Goal: Task Accomplishment & Management: Manage account settings

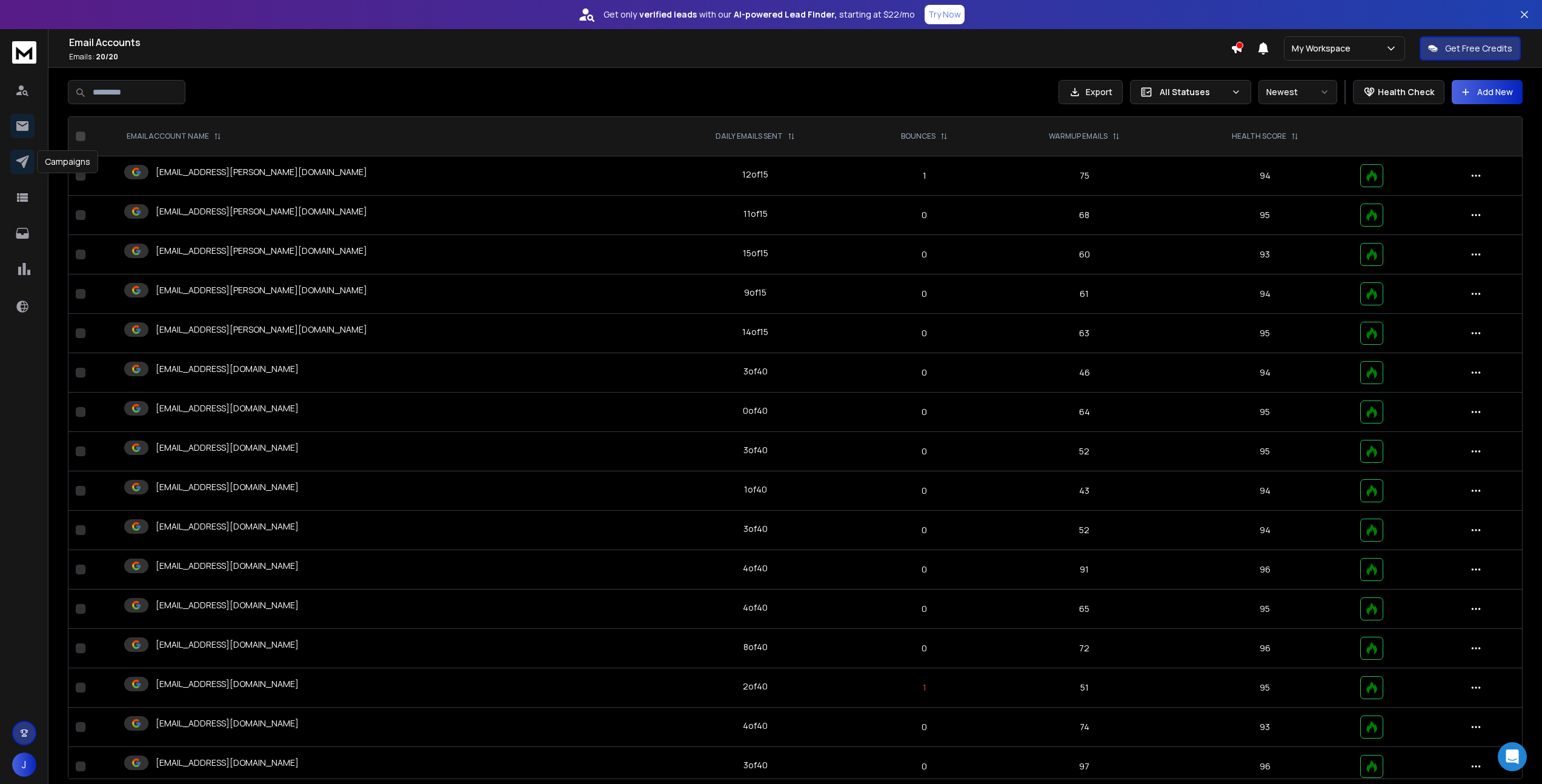
click at [13, 166] on link at bounding box center [22, 161] width 24 height 24
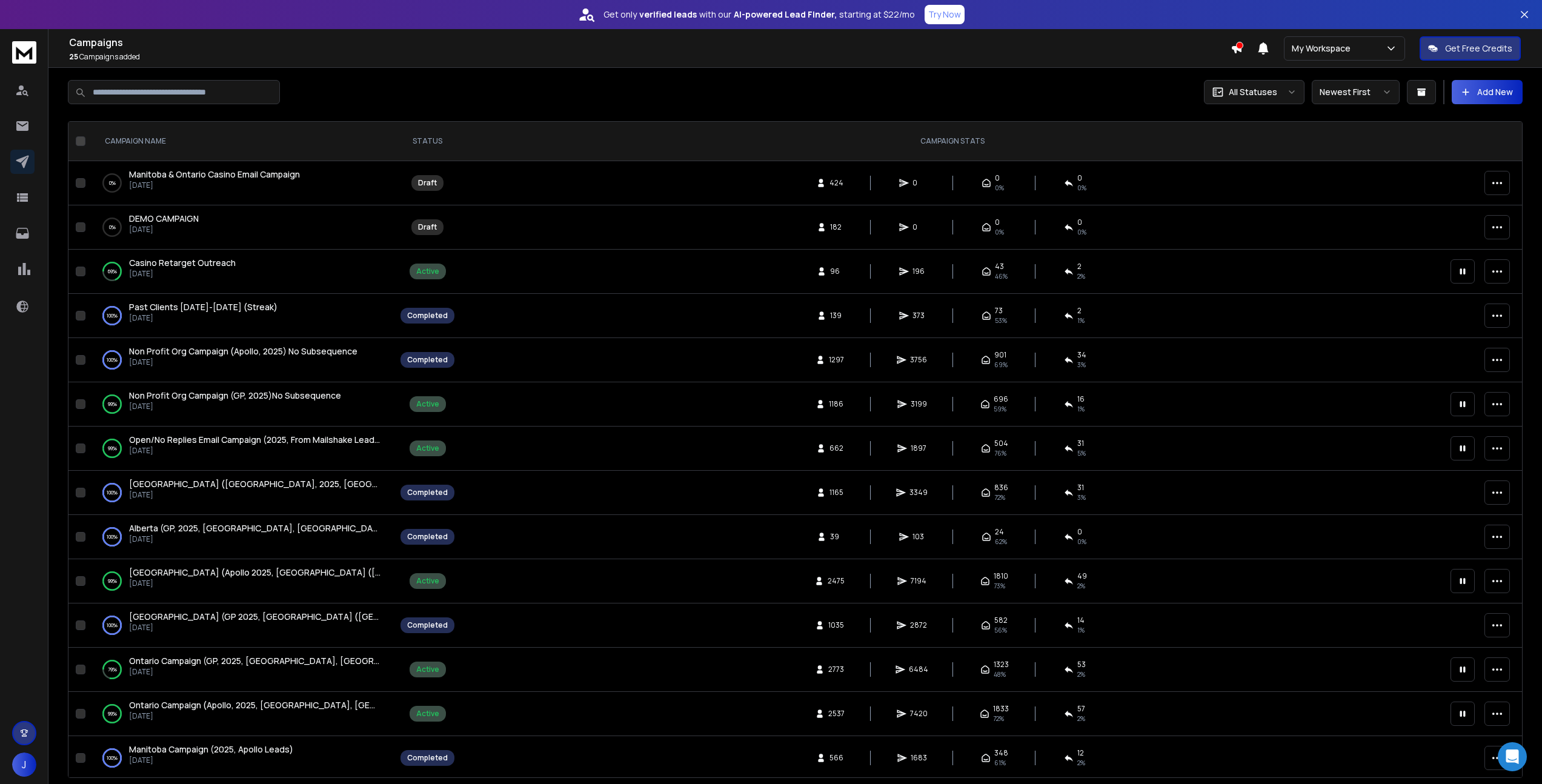
click at [214, 174] on span "Manitoba & Ontario Casino Email Campaign" at bounding box center [214, 174] width 171 height 12
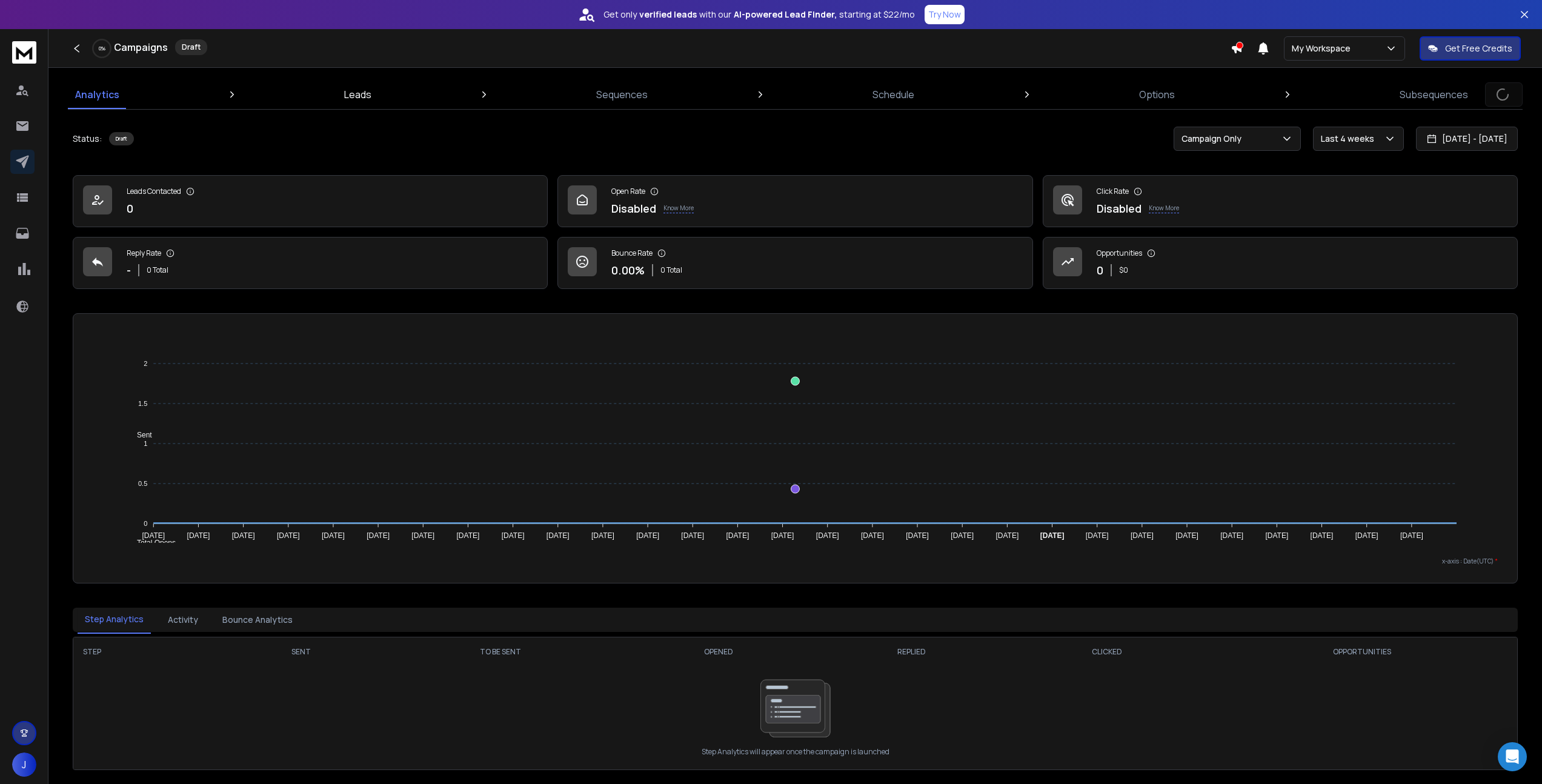
click at [365, 93] on p "Leads" at bounding box center [357, 95] width 27 height 15
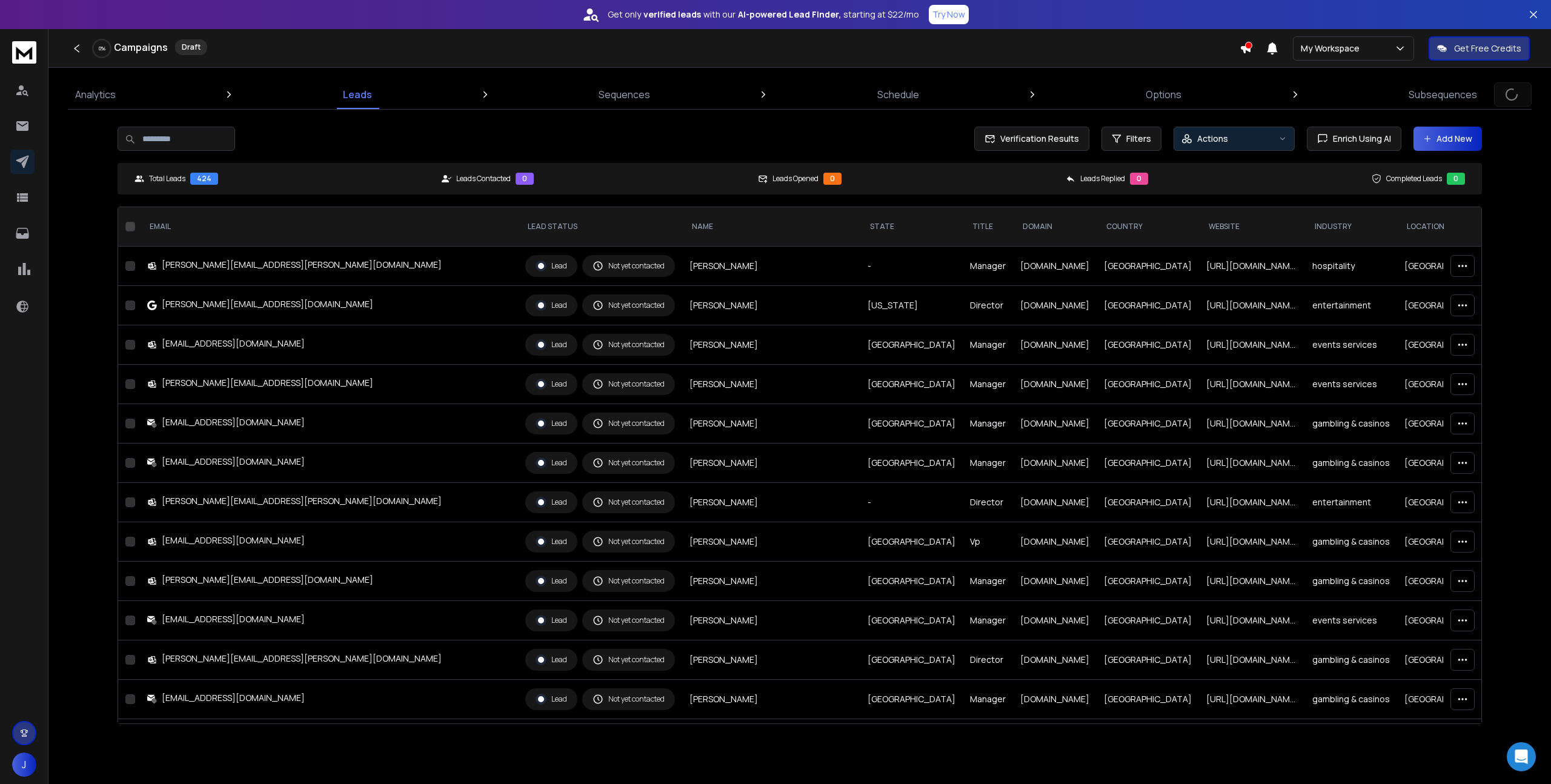
click at [1283, 136] on icon "button" at bounding box center [1282, 138] width 9 height 9
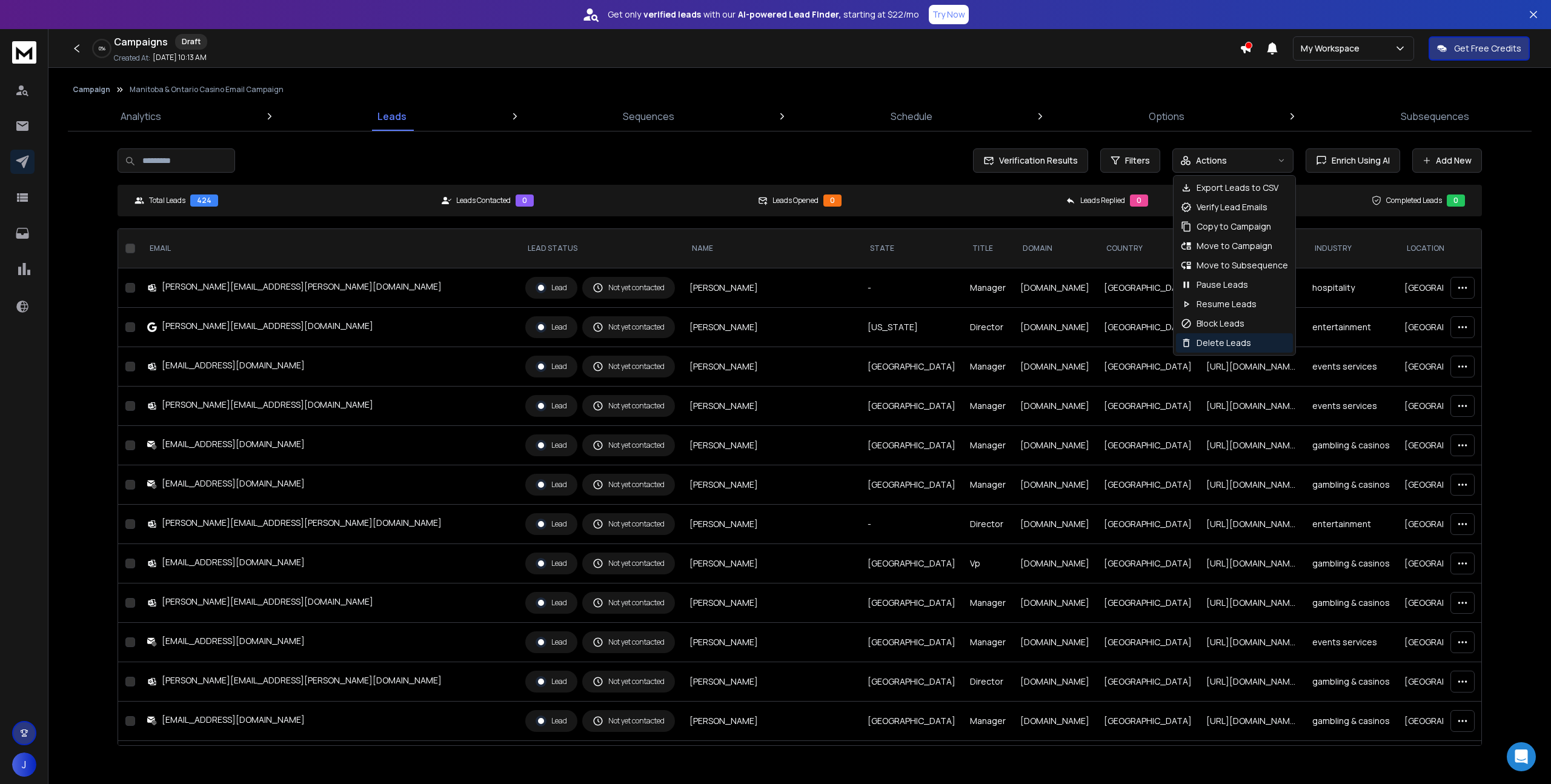
click at [1254, 349] on div "Delete Leads" at bounding box center [1234, 342] width 117 height 20
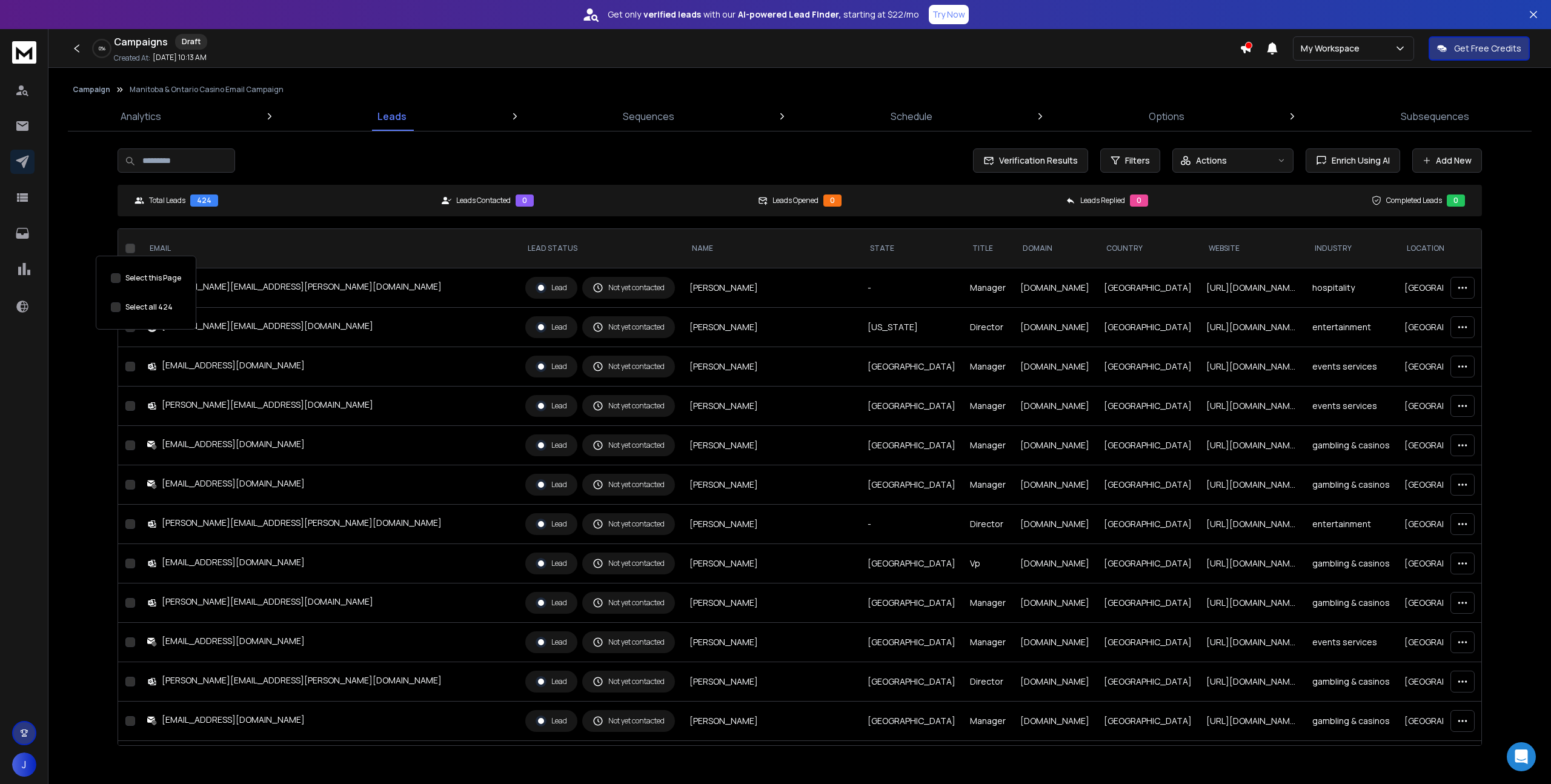
click at [133, 248] on button "Select this Page" at bounding box center [130, 249] width 9 height 9
click at [120, 309] on button "Select this Page" at bounding box center [116, 307] width 9 height 9
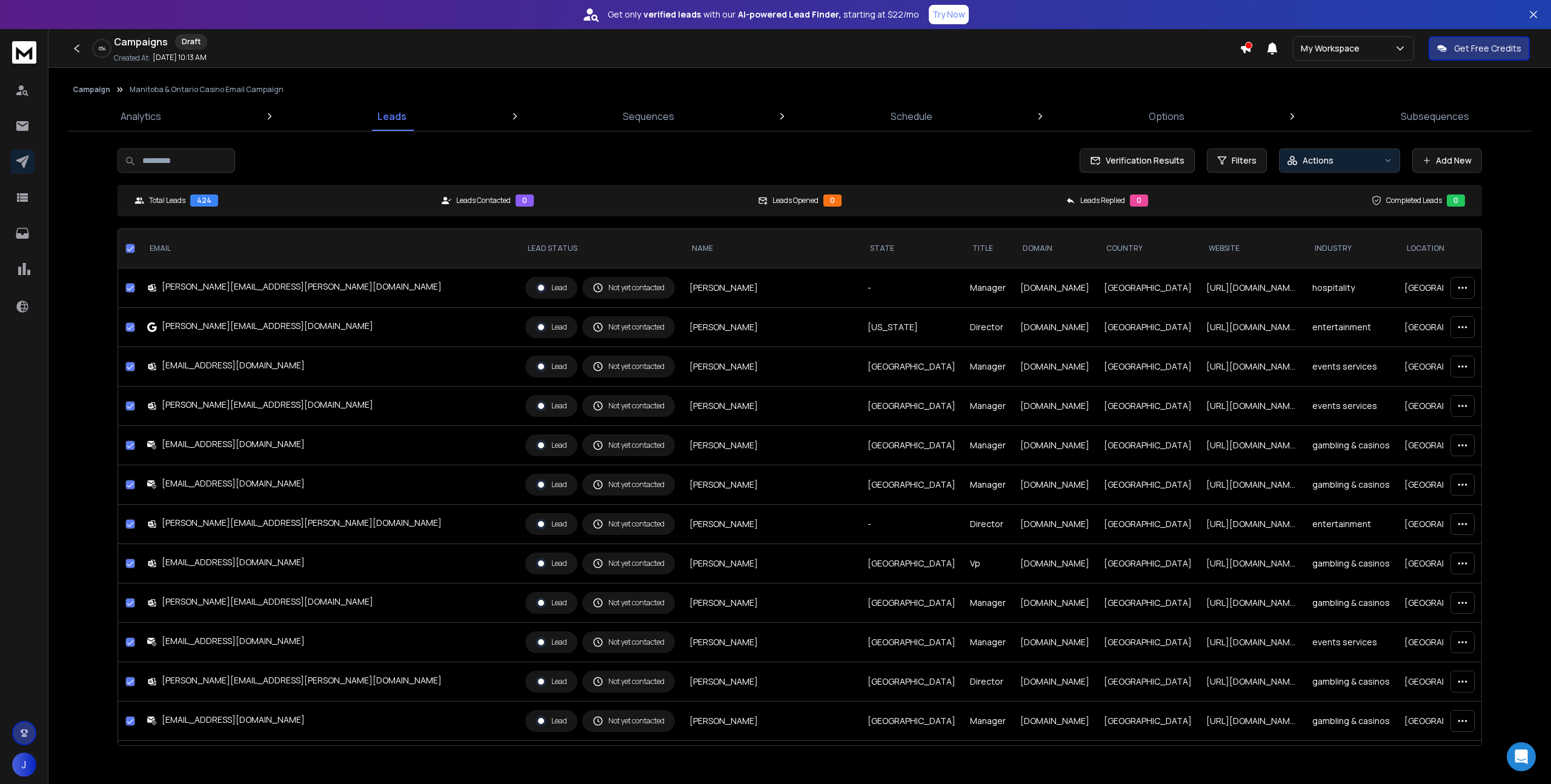
click at [1315, 160] on p "Actions" at bounding box center [1318, 161] width 31 height 13
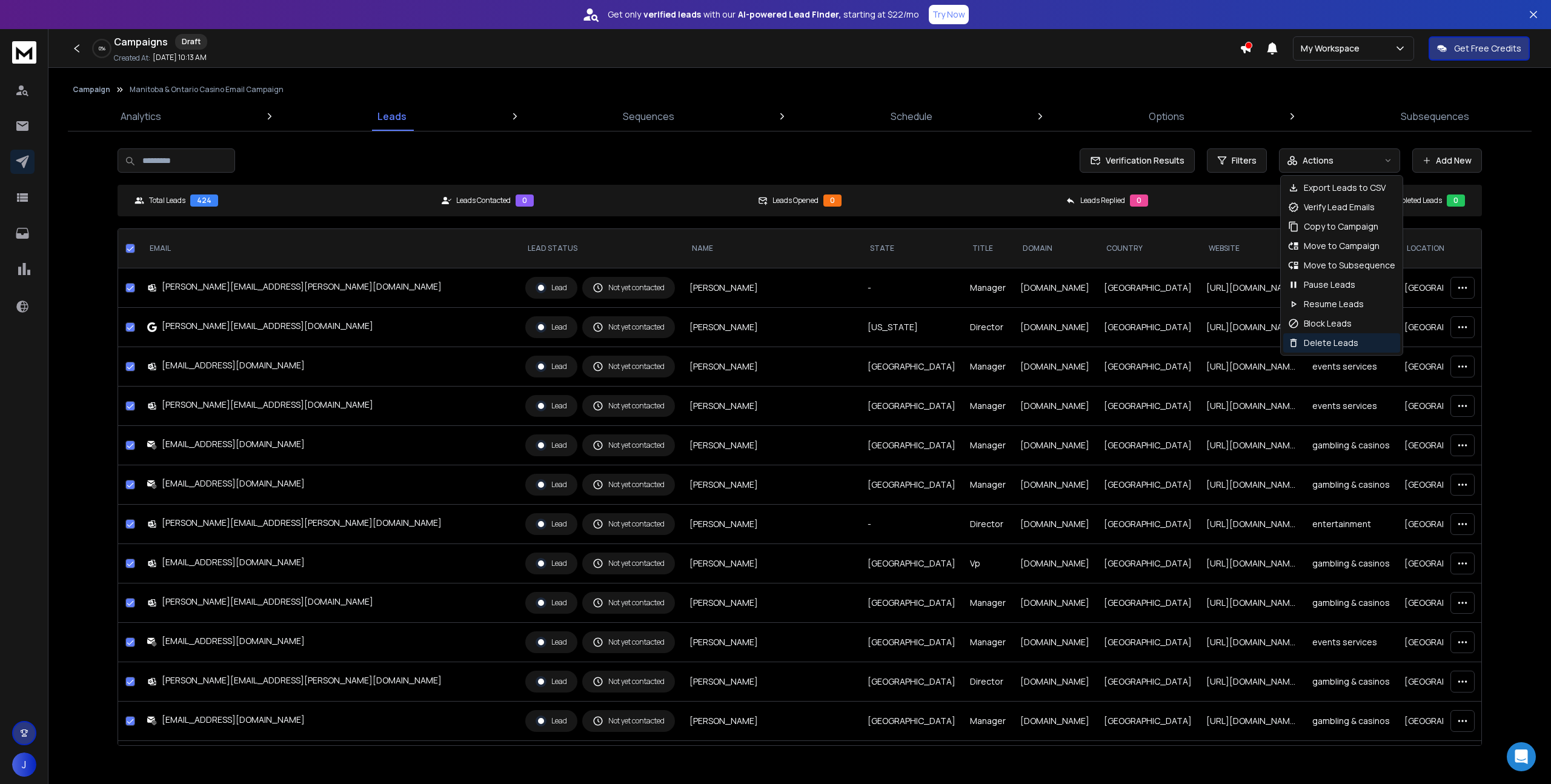
click at [1336, 342] on p "Delete Leads" at bounding box center [1331, 343] width 55 height 13
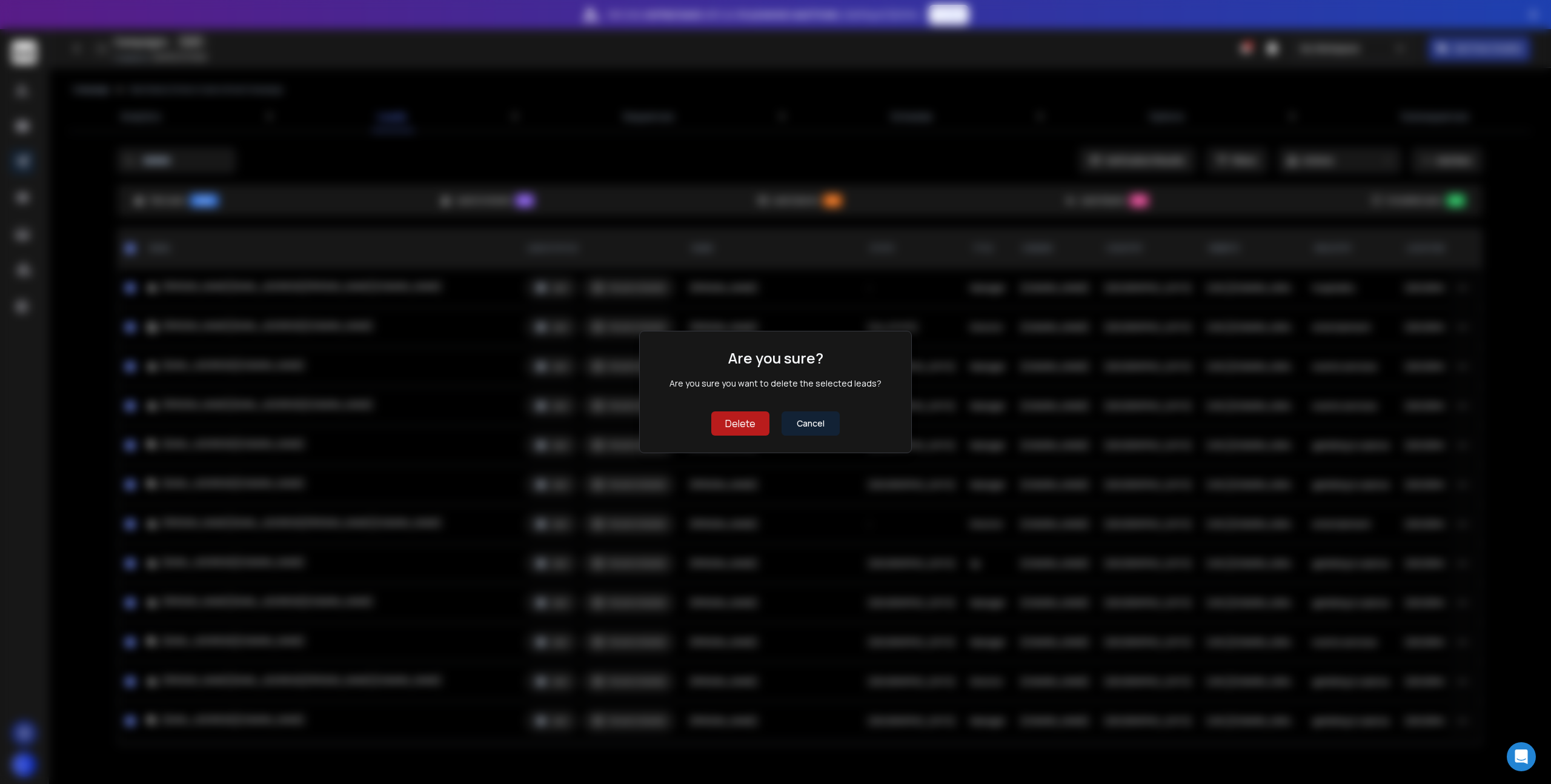
click at [739, 427] on button "Delete" at bounding box center [740, 423] width 58 height 24
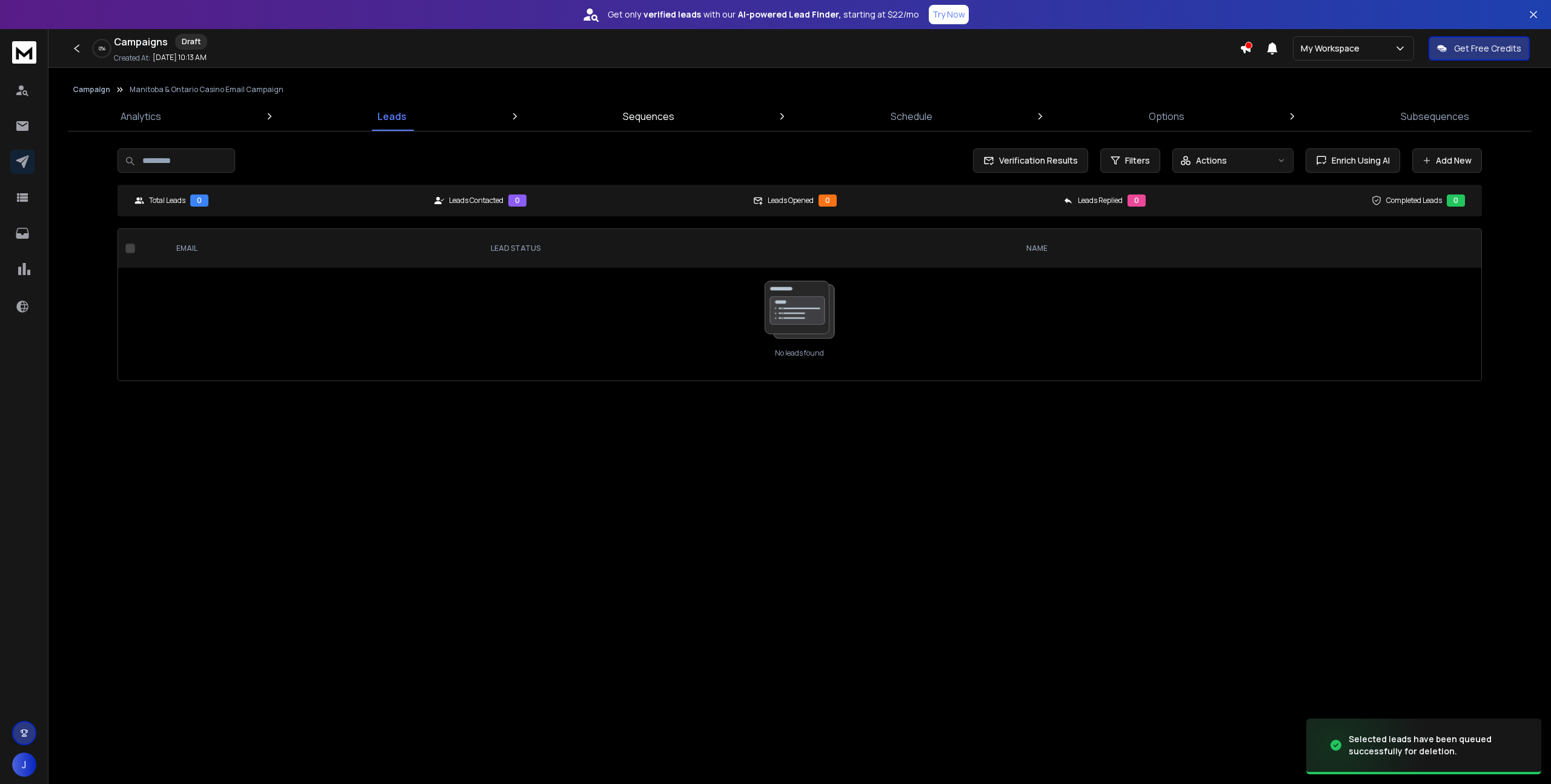
click at [675, 107] on link "Sequences" at bounding box center [648, 116] width 66 height 29
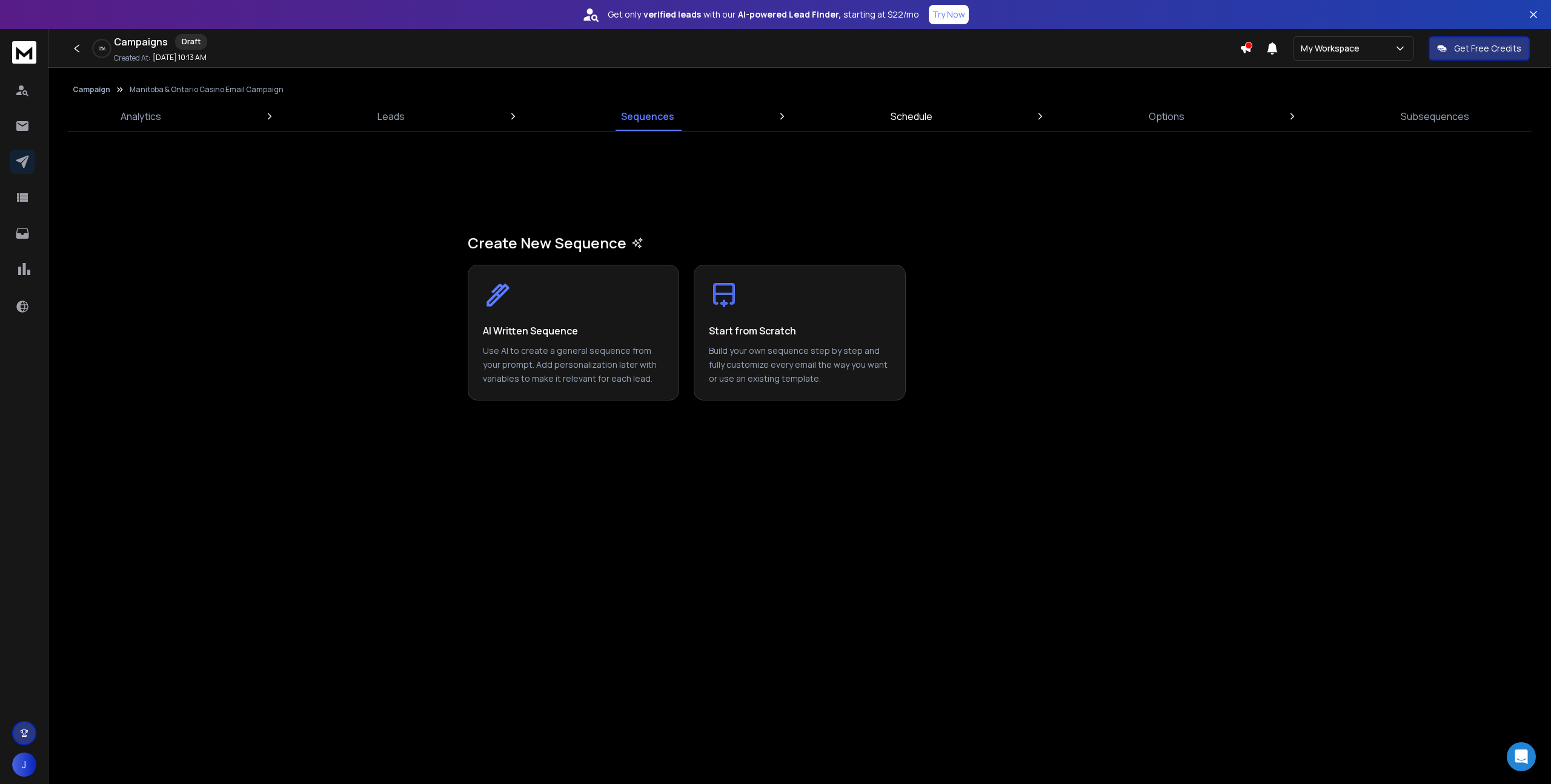
click at [912, 116] on p "Schedule" at bounding box center [911, 116] width 41 height 15
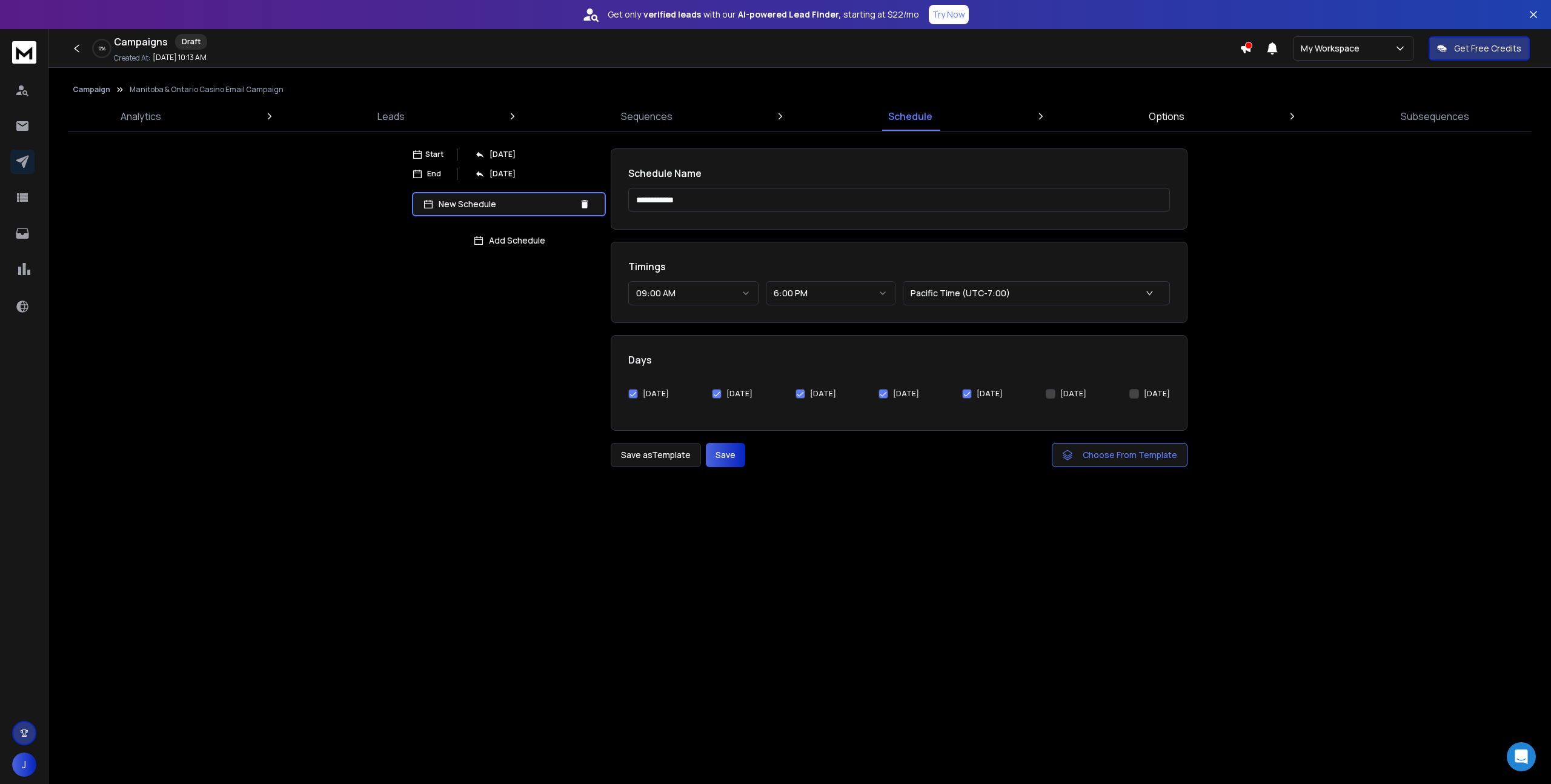
click at [1167, 117] on p "Options" at bounding box center [1166, 116] width 36 height 15
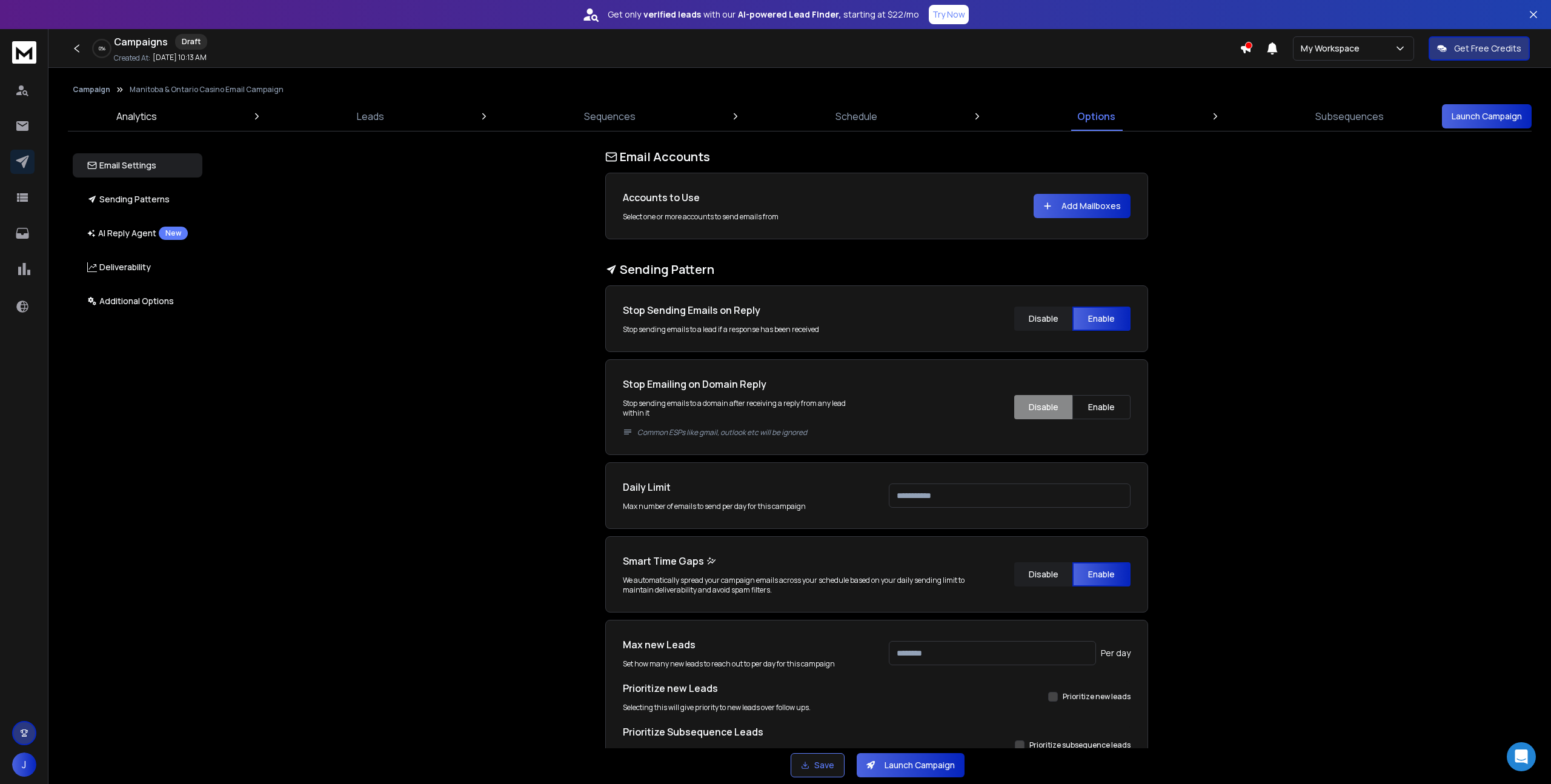
click at [149, 120] on p "Analytics" at bounding box center [137, 116] width 41 height 15
